Goal: Task Accomplishment & Management: Manage account settings

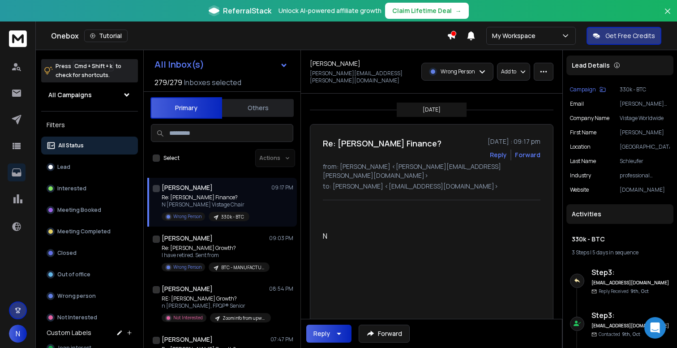
click at [257, 109] on button "Others" at bounding box center [258, 108] width 72 height 20
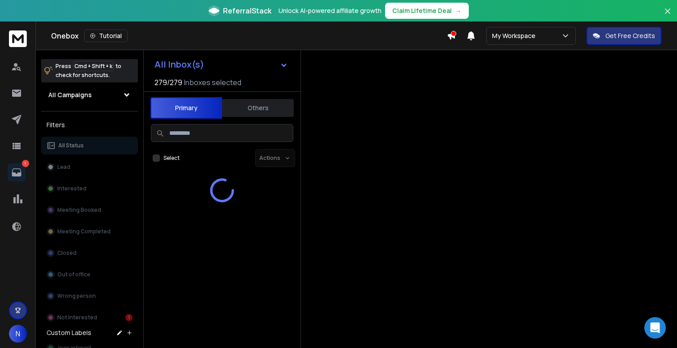
click at [196, 109] on button "Primary" at bounding box center [186, 107] width 72 height 21
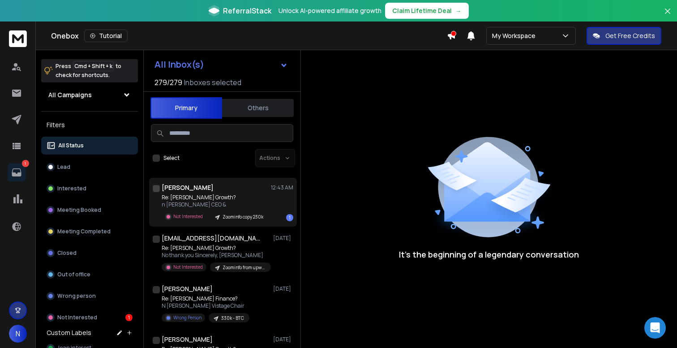
click at [271, 191] on div "[PERSON_NAME] 12:43 AM" at bounding box center [228, 187] width 132 height 9
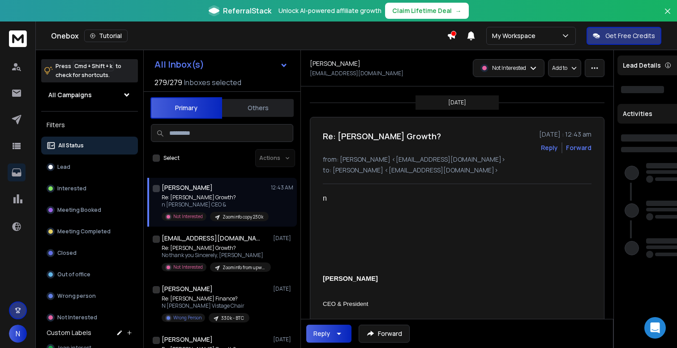
click at [262, 123] on div at bounding box center [222, 130] width 150 height 21
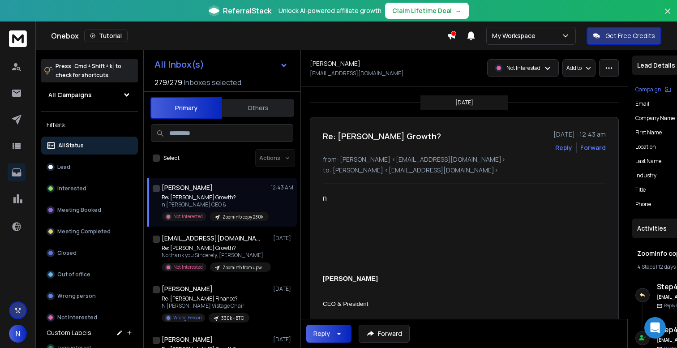
click at [244, 119] on div "Primary Others Select Actions [PERSON_NAME] 12:43 AM Re: [PERSON_NAME] Growth? …" at bounding box center [222, 266] width 157 height 335
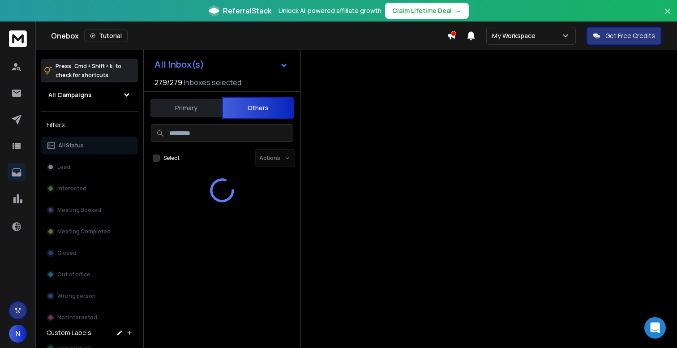
click at [244, 111] on button "Others" at bounding box center [258, 107] width 72 height 21
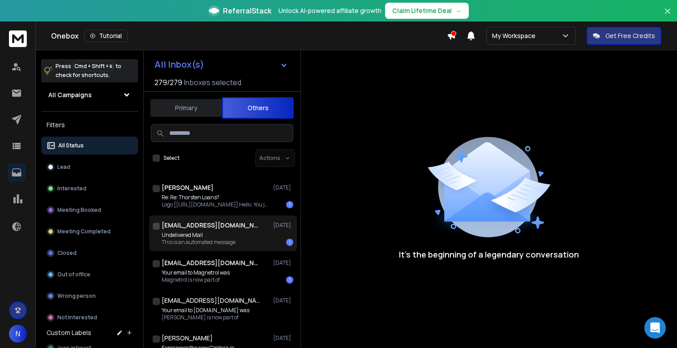
click at [231, 225] on h1 "[EMAIL_ADDRESS][DOMAIN_NAME]" at bounding box center [211, 225] width 99 height 9
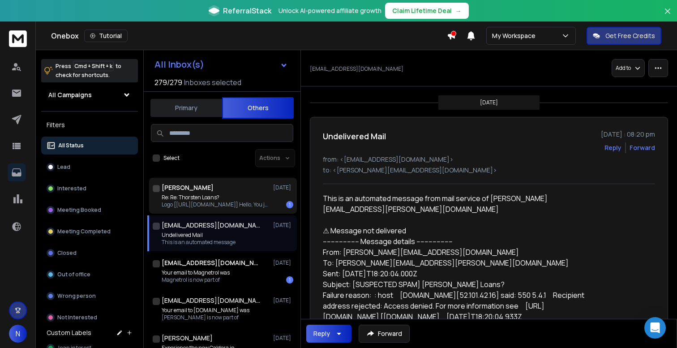
click at [231, 194] on p "Re: Re: Thorsten Loans?" at bounding box center [215, 197] width 107 height 7
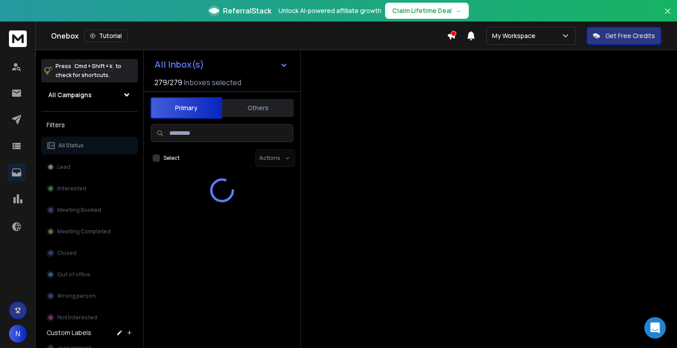
click at [188, 105] on button "Primary" at bounding box center [186, 107] width 72 height 21
